Goal: Communication & Community: Answer question/provide support

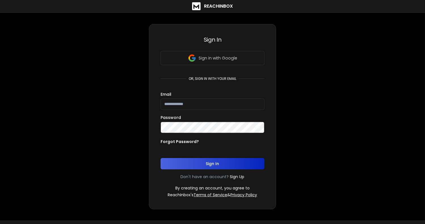
click at [233, 37] on button "Later" at bounding box center [231, 37] width 26 height 14
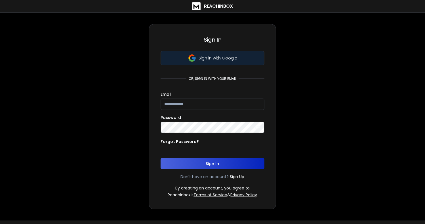
click at [221, 57] on p "Sign in with Google" at bounding box center [218, 58] width 39 height 6
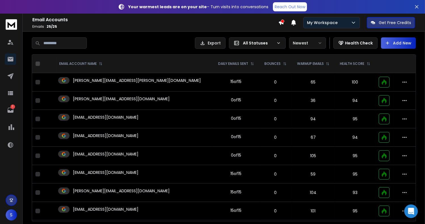
click at [339, 20] on p "My Workspace" at bounding box center [323, 23] width 33 height 6
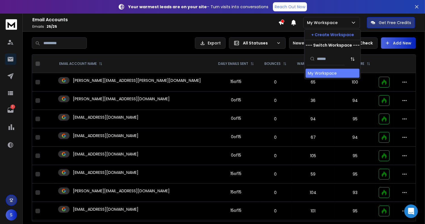
click at [165, 27] on p "Emails : 25 / 25" at bounding box center [155, 26] width 246 height 5
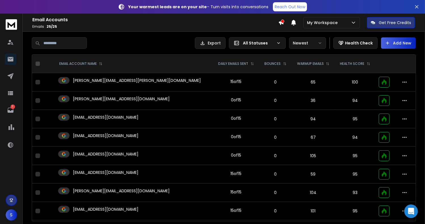
click at [417, 7] on icon at bounding box center [416, 6] width 5 height 5
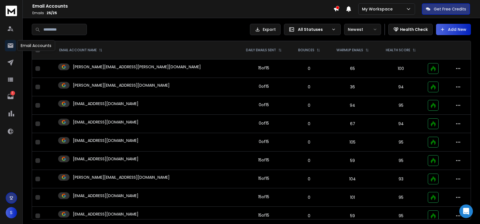
click at [9, 47] on icon at bounding box center [11, 45] width 6 height 5
click at [429, 29] on button "Add New" at bounding box center [453, 29] width 35 height 11
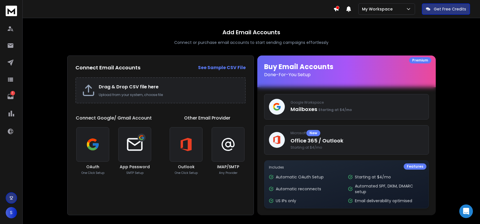
click at [421, 26] on div "Add Email Accounts Connect or purchase email accounts to start sending campaign…" at bounding box center [240, 113] width 480 height 227
click at [10, 64] on icon at bounding box center [10, 63] width 6 height 6
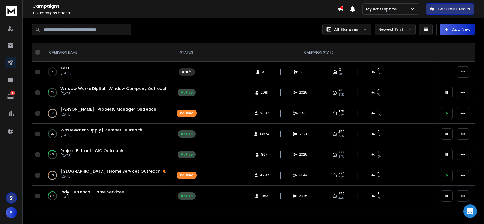
click at [140, 87] on span "Window Works Digital | Window Company Outreach" at bounding box center [113, 89] width 107 height 6
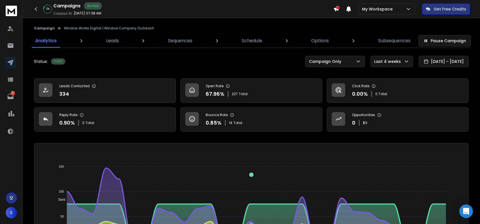
click at [216, 87] on p "Open Rate" at bounding box center [215, 86] width 18 height 5
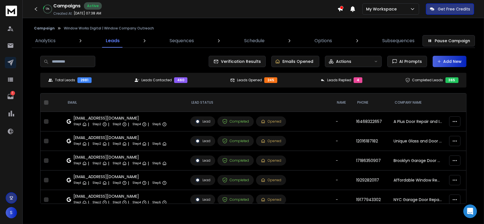
click at [42, 29] on button "Campaign" at bounding box center [44, 28] width 21 height 5
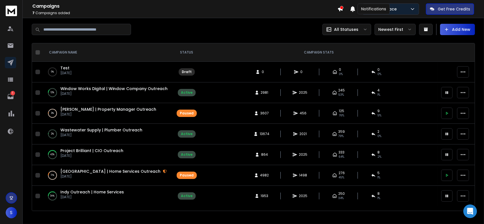
click at [402, 10] on div "My Workspace" at bounding box center [390, 9] width 49 height 6
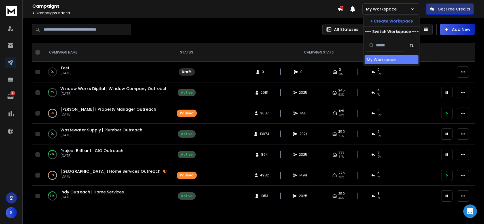
click at [265, 20] on div "Campaigns 7 Campaigns Added All Statuses Newest First Add New CAMPAIGN NAME STA…" at bounding box center [254, 117] width 462 height 199
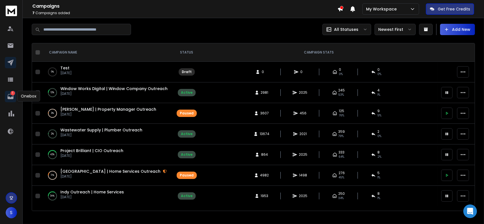
click at [10, 96] on icon at bounding box center [10, 96] width 7 height 7
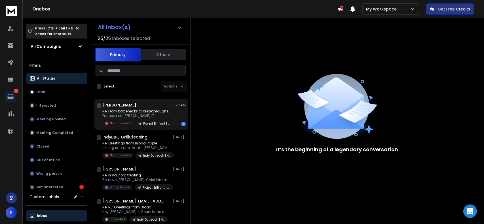
click at [140, 108] on div "[PERSON_NAME] 10:28 AM" at bounding box center [143, 105] width 83 height 6
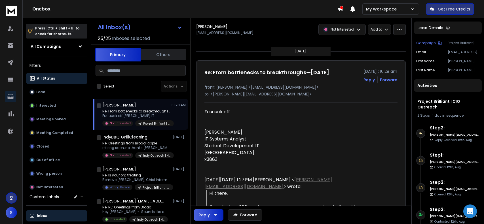
click at [213, 212] on icon "button" at bounding box center [215, 215] width 7 height 7
click at [211, 189] on p "Reply" at bounding box center [208, 190] width 10 height 6
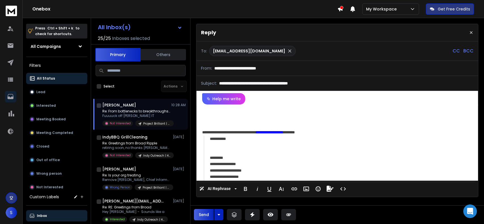
click at [51, 79] on p "All Status" at bounding box center [46, 78] width 18 height 5
click at [429, 33] on icon at bounding box center [471, 32] width 3 height 3
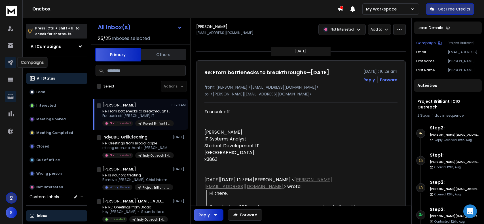
click at [10, 62] on icon at bounding box center [10, 63] width 6 height 6
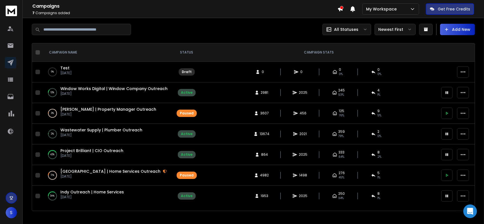
click at [114, 111] on span "[PERSON_NAME] | Property Manager Outreach" at bounding box center [108, 110] width 96 height 6
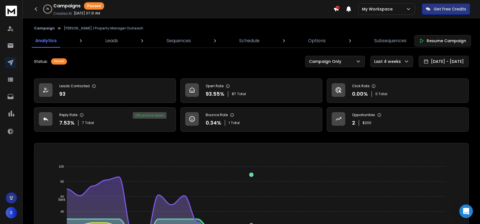
click at [45, 27] on button "Campaign" at bounding box center [44, 28] width 21 height 5
